Goal: Task Accomplishment & Management: Manage account settings

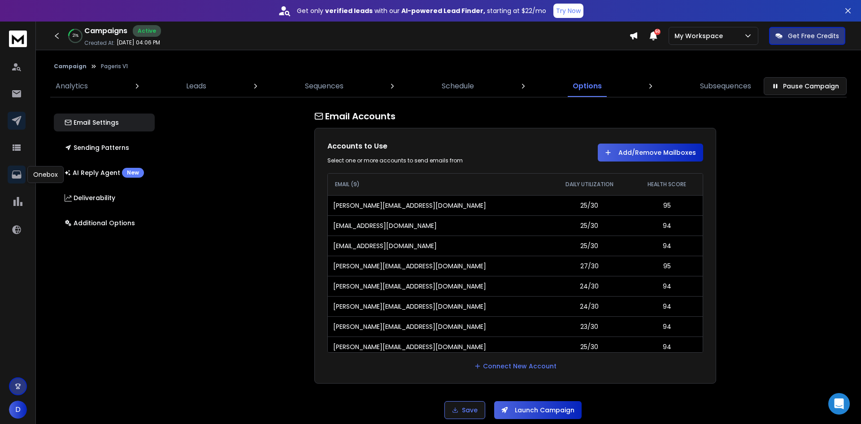
click at [13, 173] on icon at bounding box center [16, 174] width 9 height 8
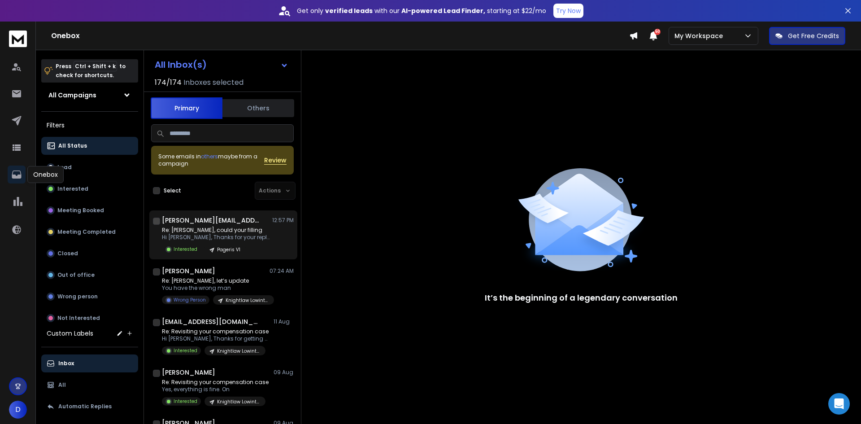
click at [254, 222] on div "[PERSON_NAME][EMAIL_ADDRESS][DOMAIN_NAME] 12:57 PM" at bounding box center [228, 220] width 132 height 9
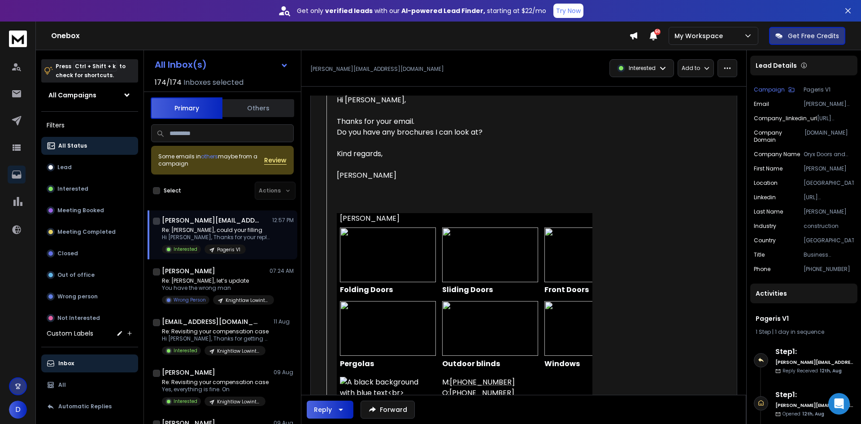
scroll to position [269, 0]
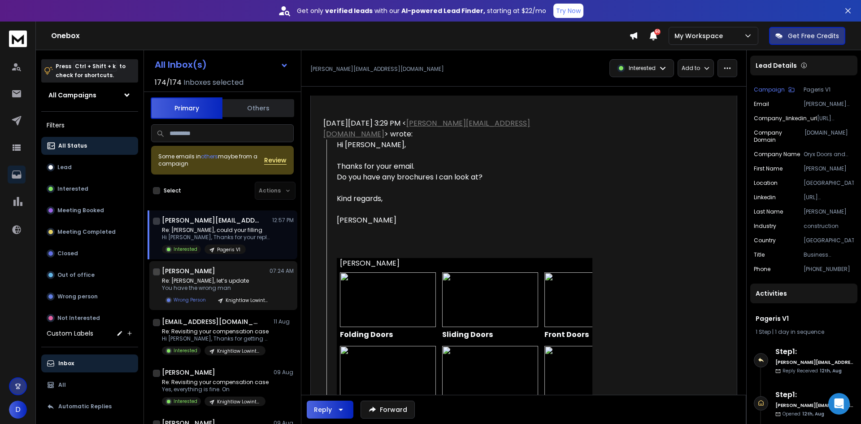
click at [186, 280] on p "Re: [PERSON_NAME], let’s update" at bounding box center [216, 280] width 108 height 7
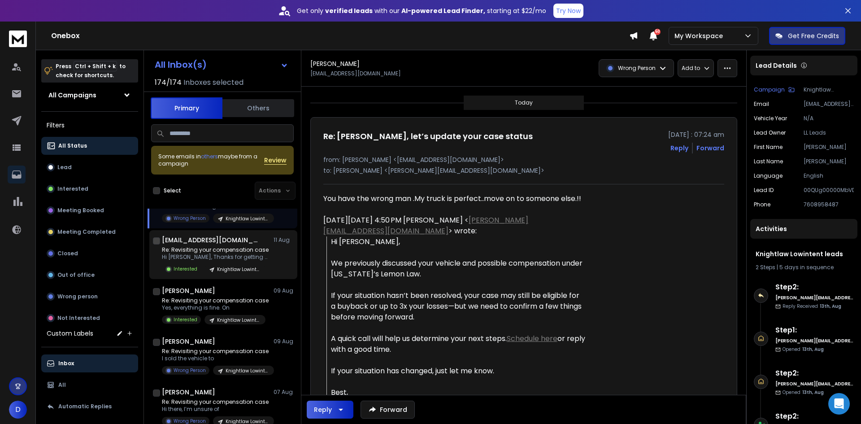
scroll to position [90, 0]
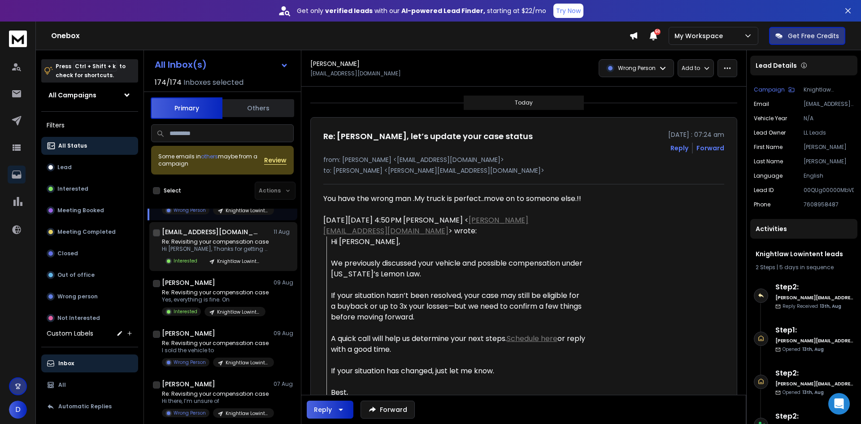
click at [208, 238] on p "Re: Revisiting your compensation case" at bounding box center [216, 241] width 108 height 7
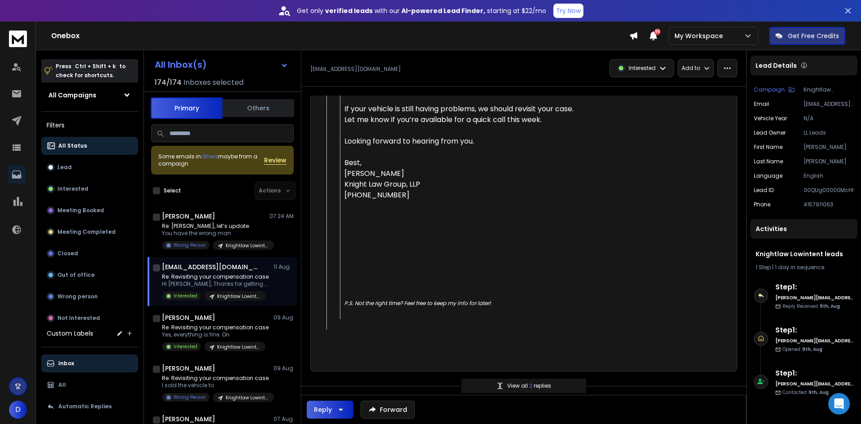
scroll to position [0, 0]
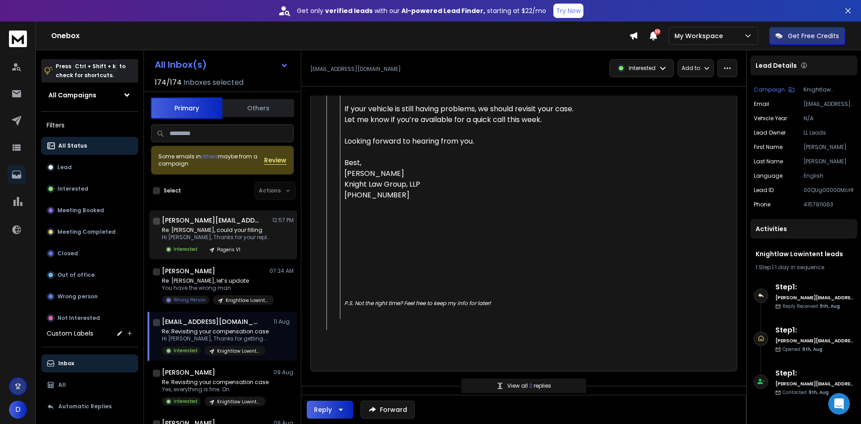
click at [210, 233] on p "Re: [PERSON_NAME], could your filling" at bounding box center [216, 229] width 108 height 7
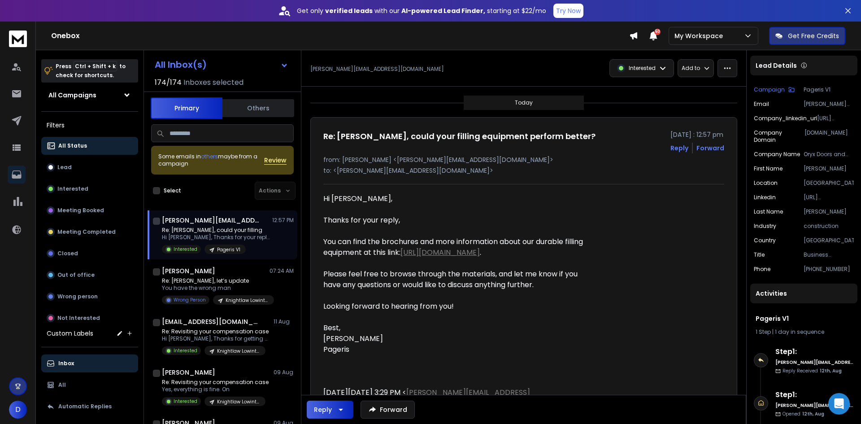
click at [480, 249] on link "[URL][DOMAIN_NAME]" at bounding box center [439, 252] width 79 height 10
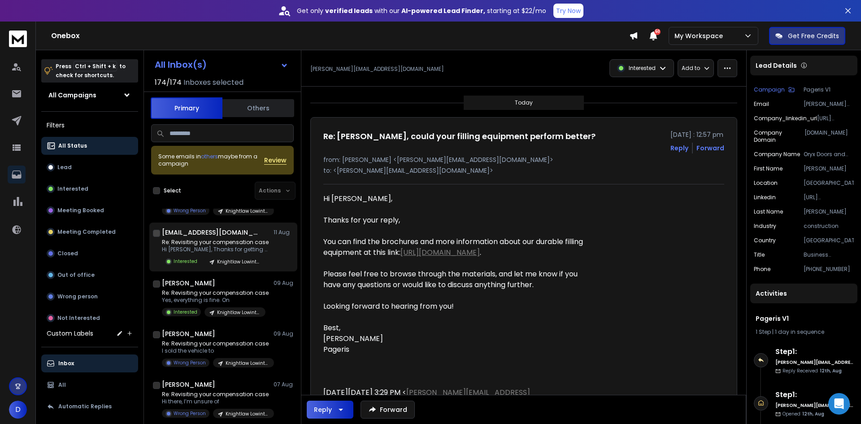
scroll to position [90, 0]
click at [204, 240] on p "Re: Revisiting your compensation case" at bounding box center [216, 241] width 108 height 7
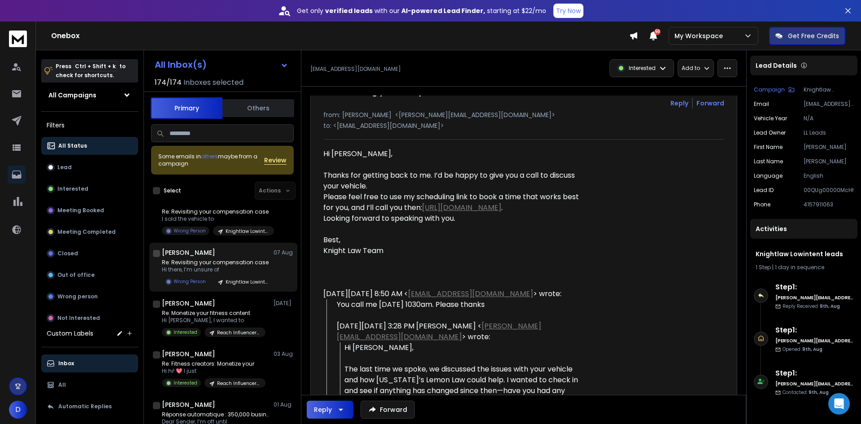
scroll to position [224, 0]
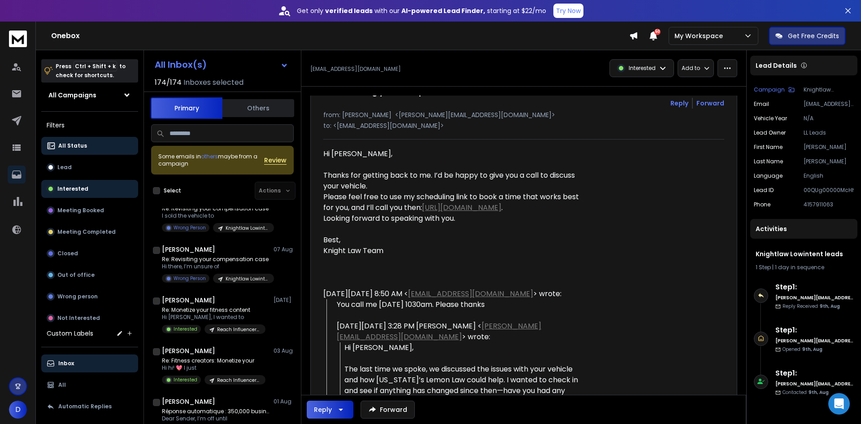
click at [66, 188] on p "Interested" at bounding box center [72, 188] width 31 height 7
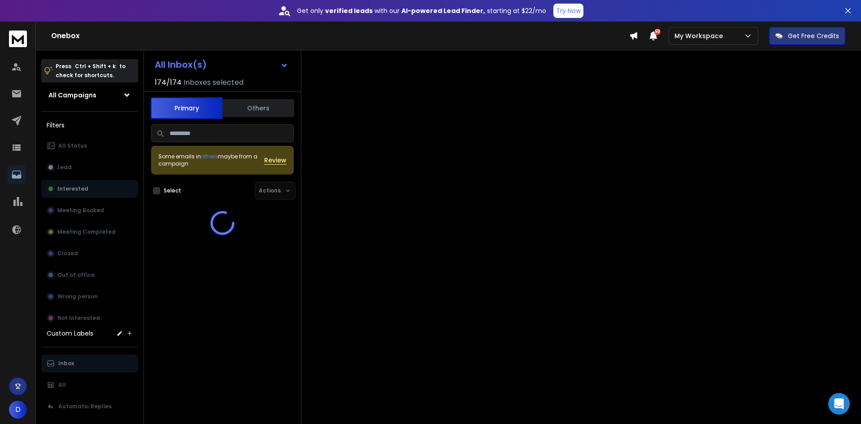
scroll to position [0, 0]
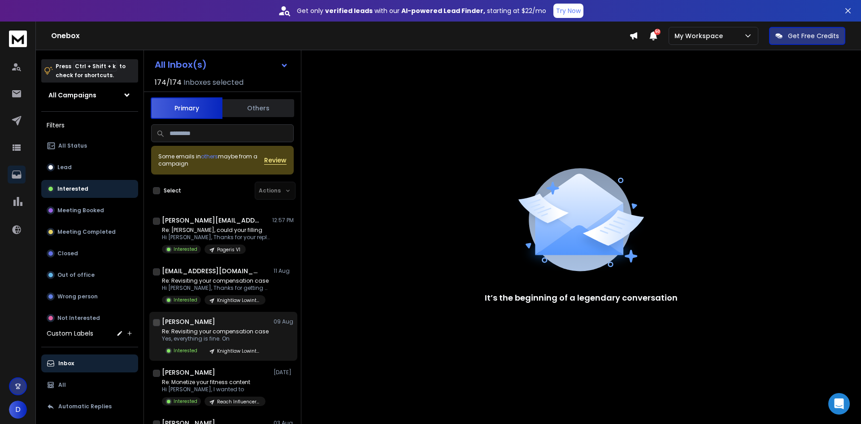
click at [226, 317] on div "[PERSON_NAME] [DATE]" at bounding box center [228, 321] width 132 height 9
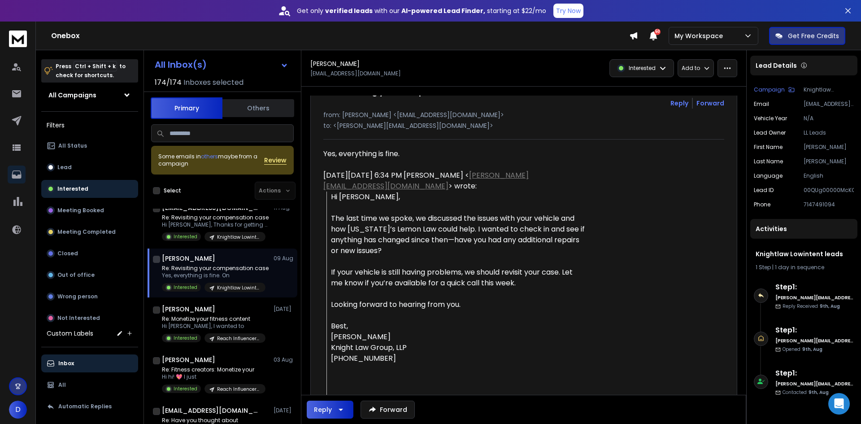
scroll to position [90, 0]
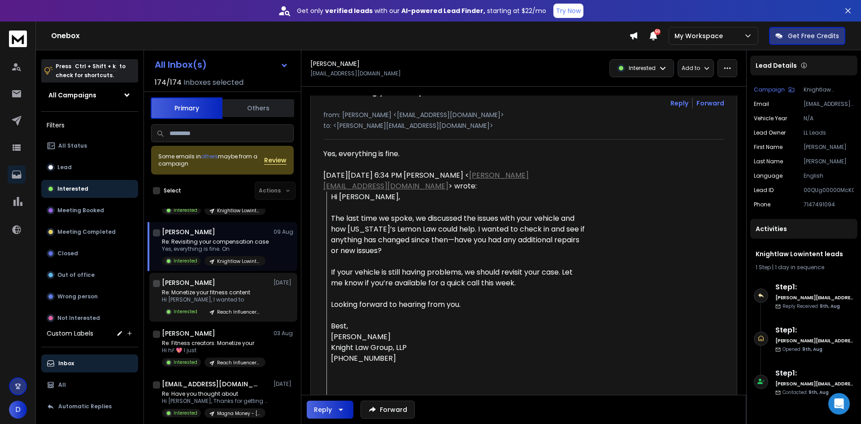
click at [205, 290] on p "Re: Monetize your fitness content" at bounding box center [214, 292] width 104 height 7
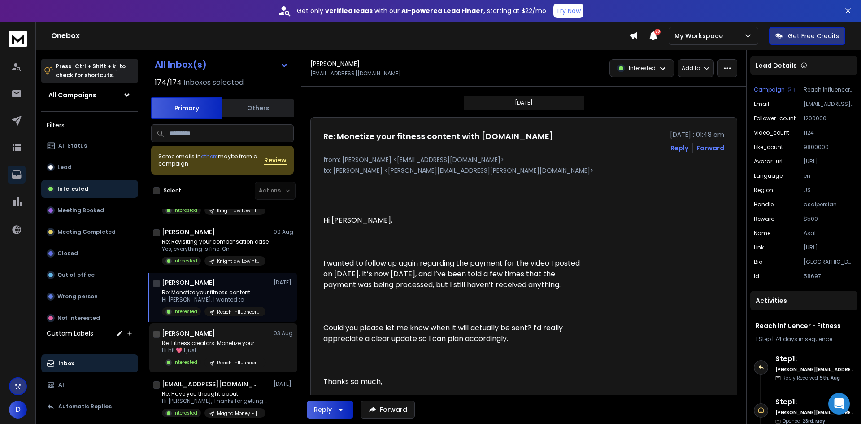
click at [190, 341] on p "Re: Fitness creators: Monetize your" at bounding box center [214, 342] width 104 height 7
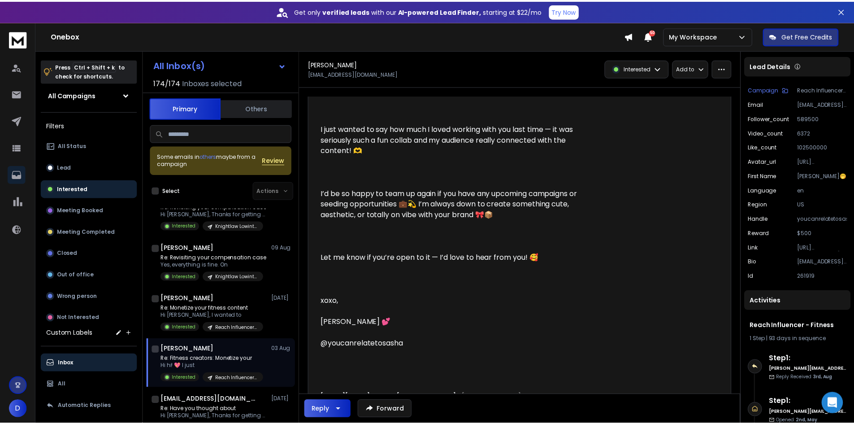
scroll to position [0, 0]
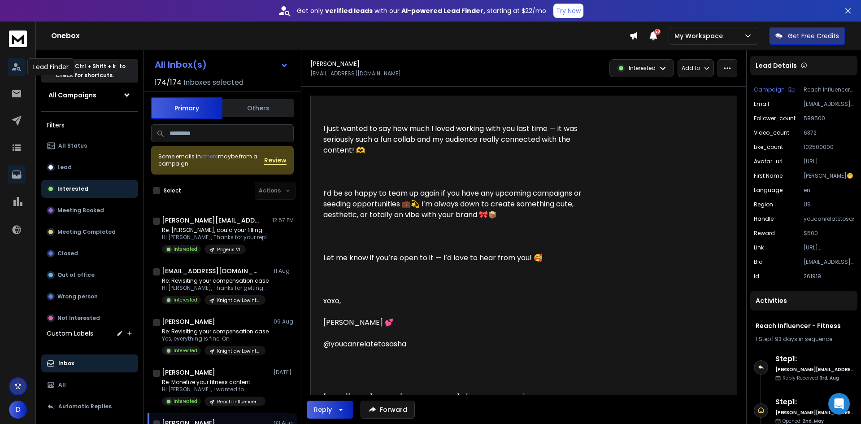
click at [17, 69] on icon at bounding box center [16, 66] width 11 height 11
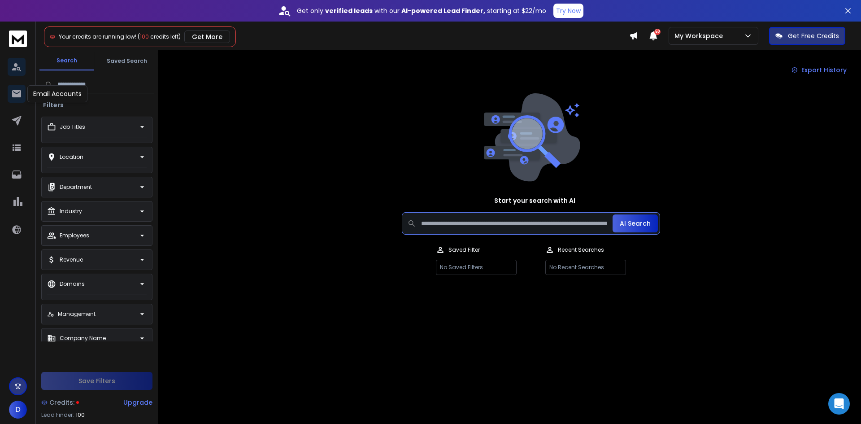
click at [13, 93] on icon at bounding box center [16, 93] width 9 height 7
